Goal: Navigation & Orientation: Find specific page/section

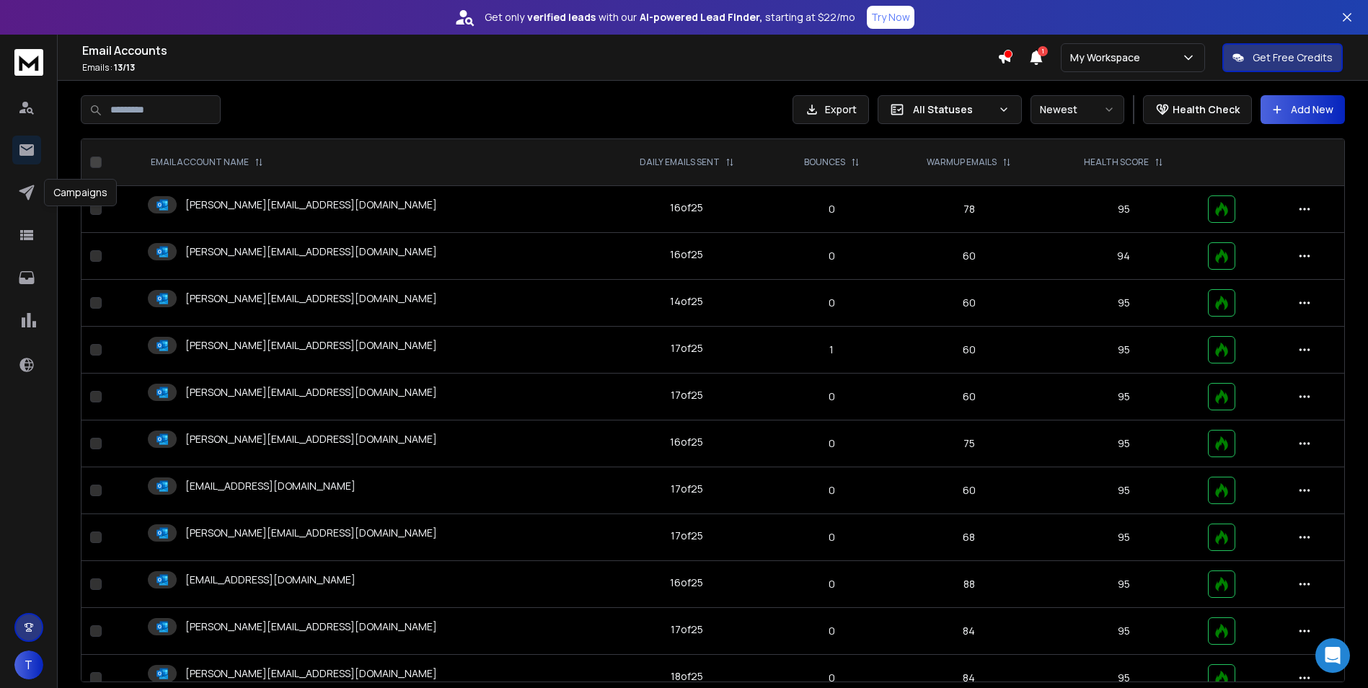
drag, startPoint x: 20, startPoint y: 192, endPoint x: 284, endPoint y: 324, distance: 295.2
click at [20, 192] on icon at bounding box center [26, 192] width 15 height 15
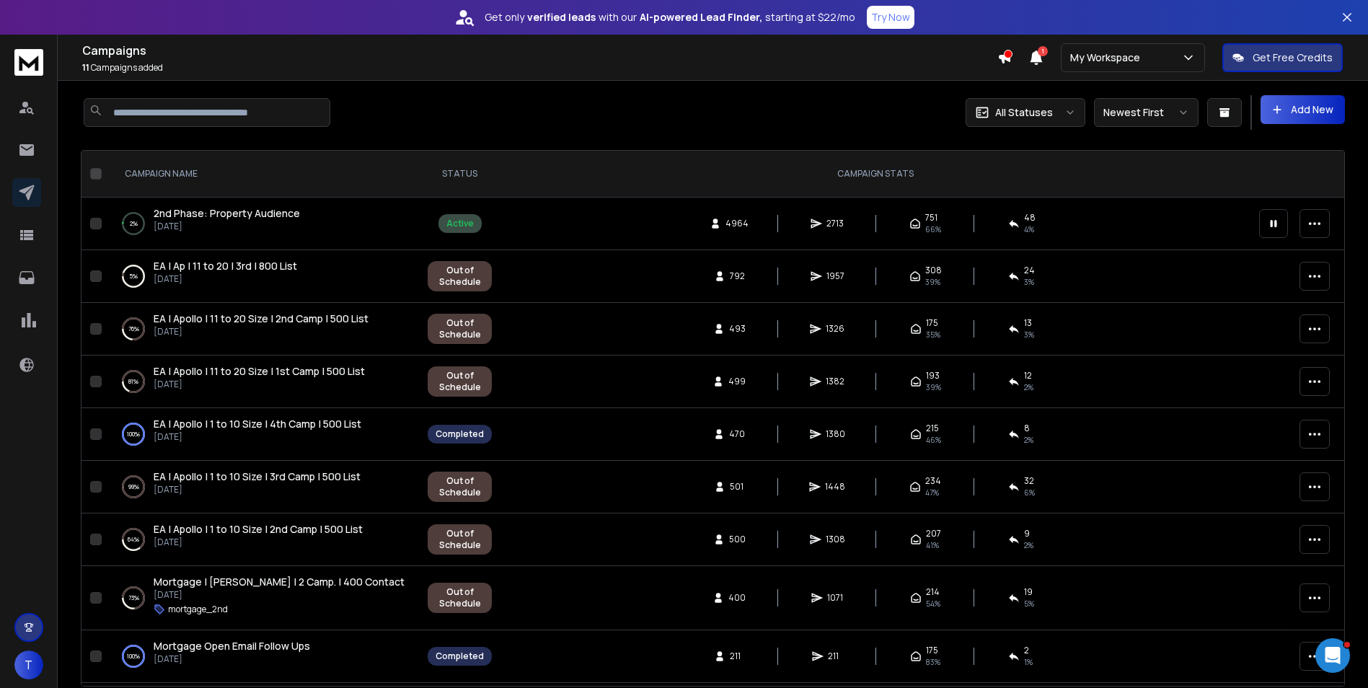
click at [229, 216] on span "2nd Phase: Property Audience" at bounding box center [227, 213] width 146 height 14
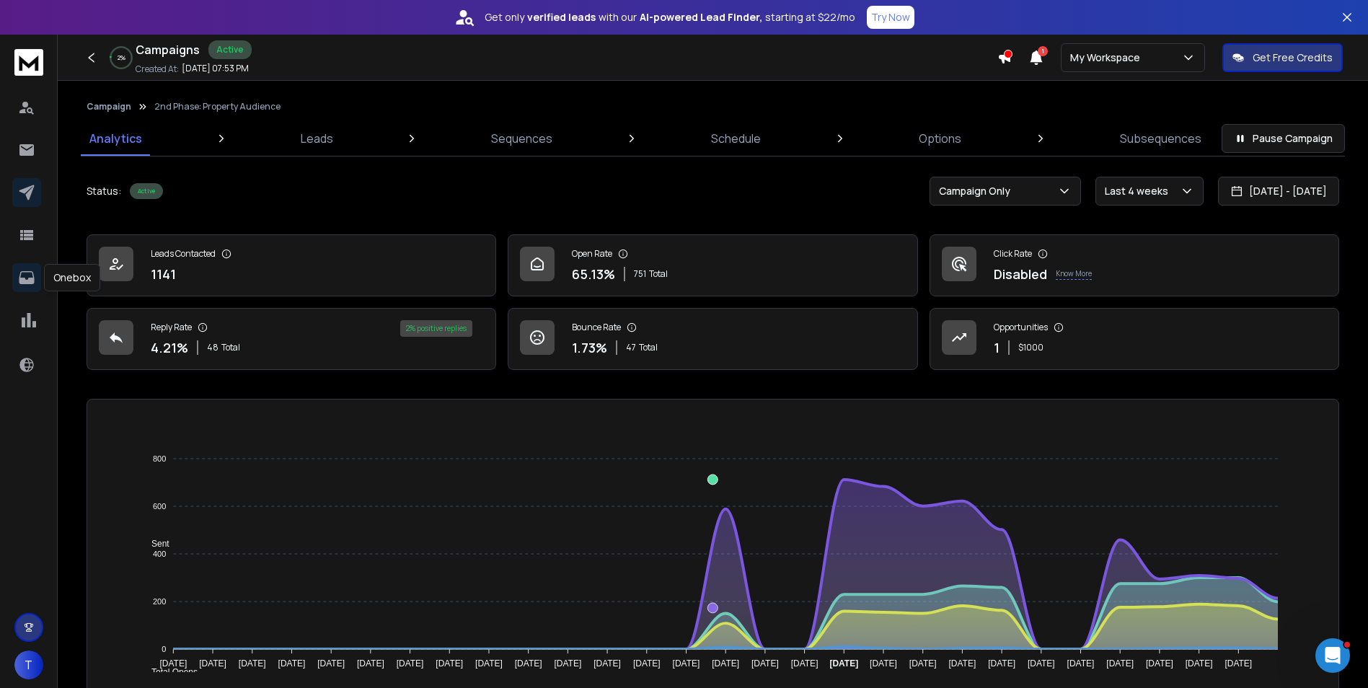
click at [23, 283] on icon at bounding box center [26, 277] width 15 height 13
